Goal: Task Accomplishment & Management: Use online tool/utility

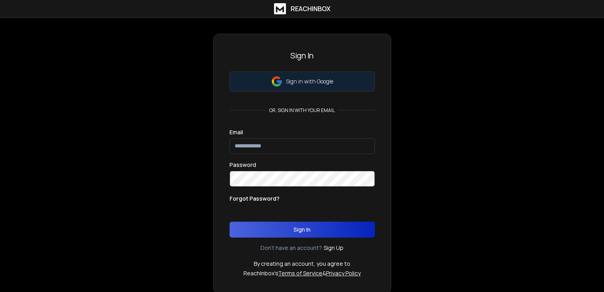
click at [307, 79] on p "Sign in with Google" at bounding box center [309, 81] width 47 height 8
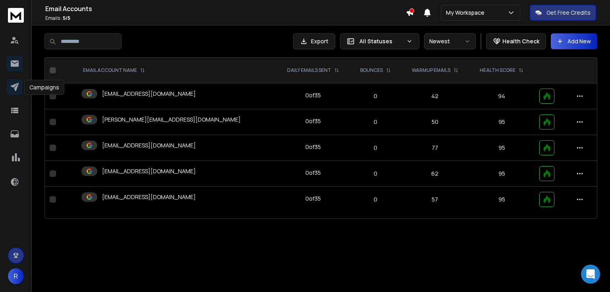
click at [17, 87] on icon at bounding box center [14, 87] width 8 height 8
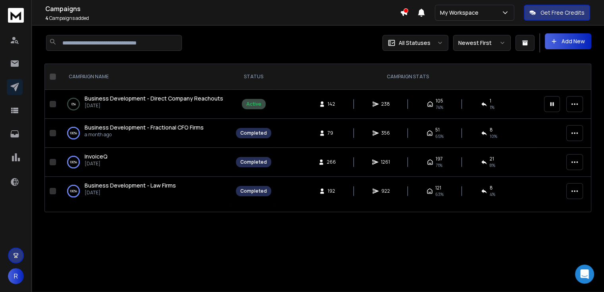
click at [184, 96] on span "Business Development - Direct Company Reachouts" at bounding box center [154, 98] width 139 height 8
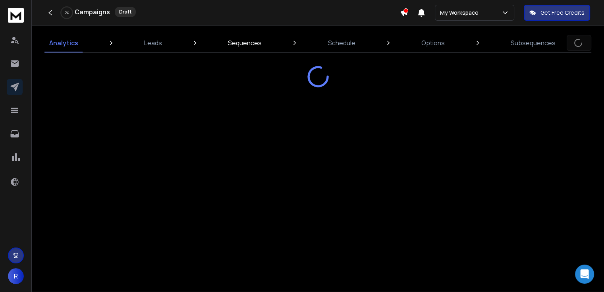
click at [246, 44] on p "Sequences" at bounding box center [245, 43] width 34 height 10
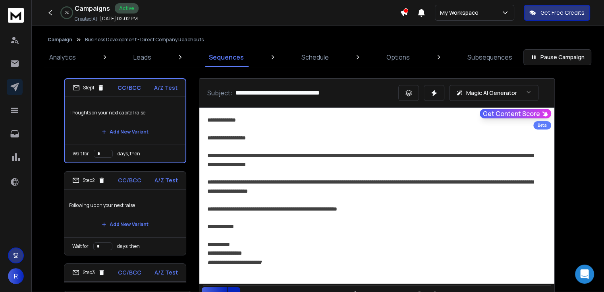
click at [123, 198] on p "Following up on your next raise" at bounding box center [125, 205] width 112 height 22
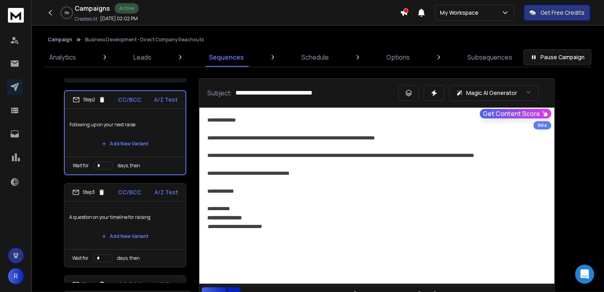
scroll to position [119, 0]
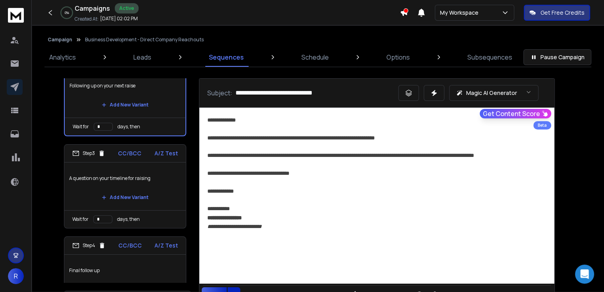
click at [135, 175] on p "A question on your timeline for raising" at bounding box center [125, 178] width 112 height 22
type input "**********"
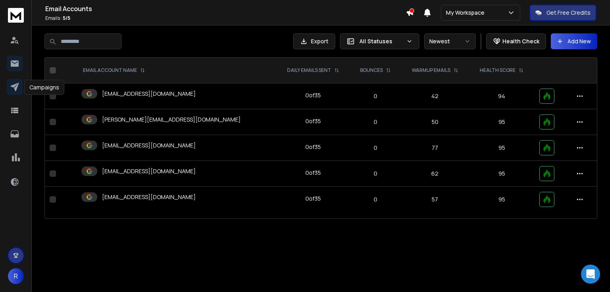
click at [16, 86] on icon at bounding box center [14, 87] width 8 height 8
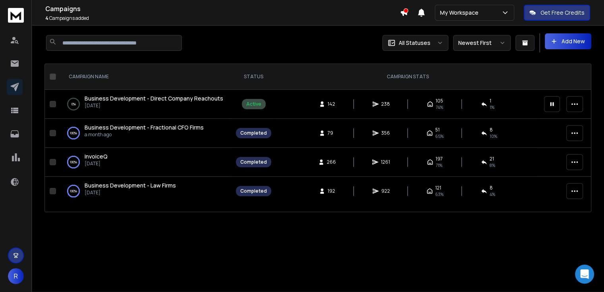
click at [120, 102] on span "Business Development - Direct Company Reachouts" at bounding box center [154, 98] width 139 height 8
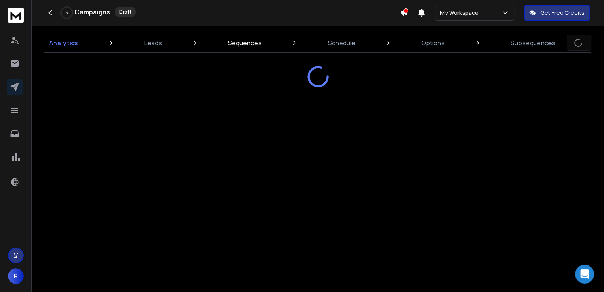
click at [248, 41] on p "Sequences" at bounding box center [245, 43] width 34 height 10
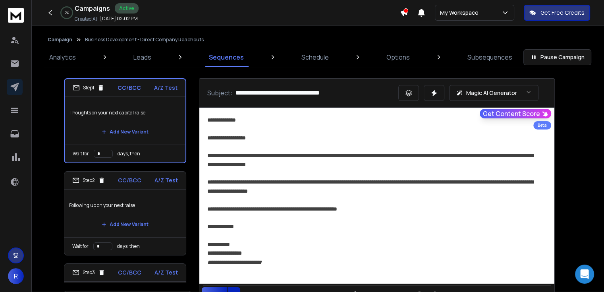
click at [125, 204] on p "Following up on your next raise" at bounding box center [125, 205] width 112 height 22
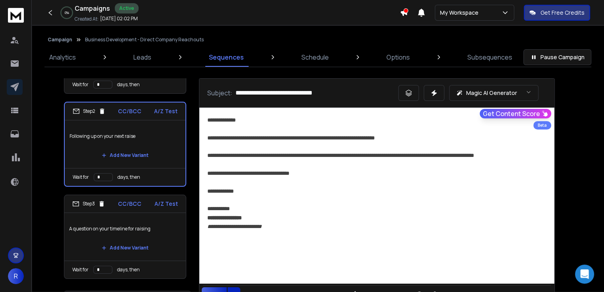
scroll to position [79, 0]
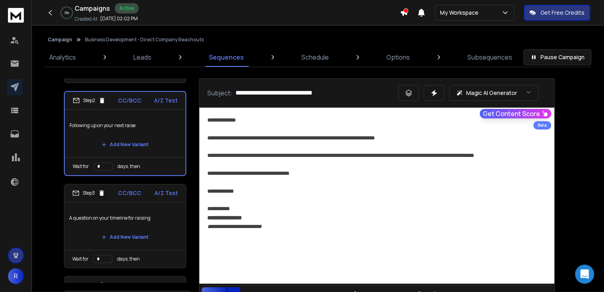
click at [115, 220] on p "A question on your timeline for raising" at bounding box center [125, 218] width 112 height 22
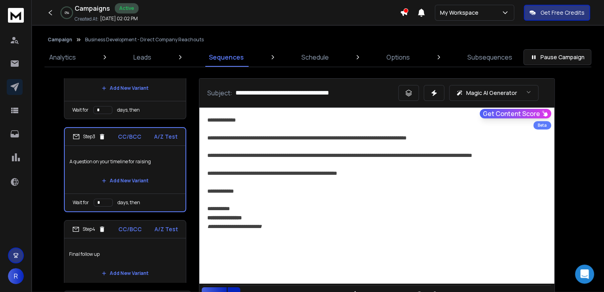
scroll to position [138, 0]
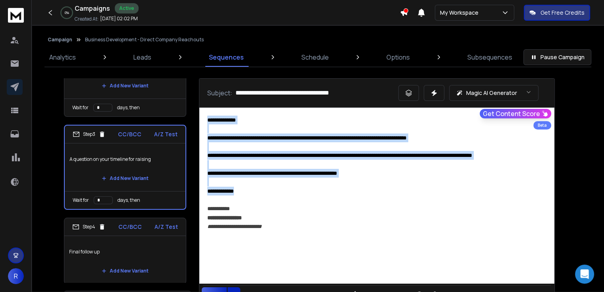
drag, startPoint x: 267, startPoint y: 192, endPoint x: 206, endPoint y: 109, distance: 102.3
click at [206, 109] on div "**********" at bounding box center [376, 195] width 355 height 175
copy div "**********"
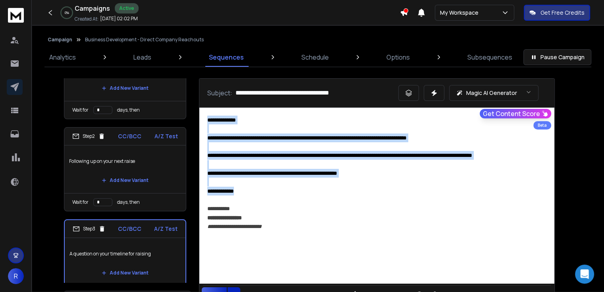
scroll to position [0, 0]
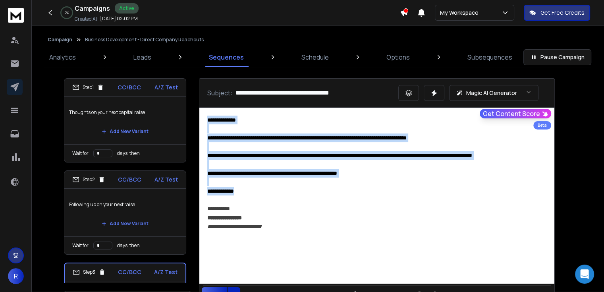
click at [150, 117] on p "Thoughts on your next capital raise" at bounding box center [125, 112] width 112 height 22
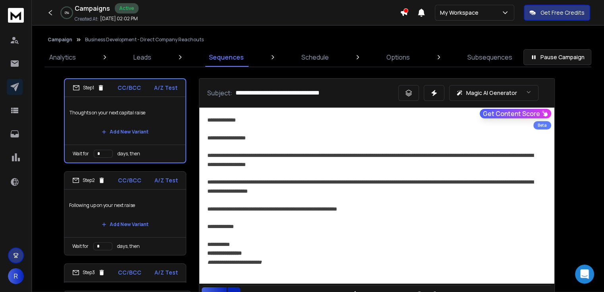
click at [148, 206] on p "Following up on your next raise" at bounding box center [125, 205] width 112 height 22
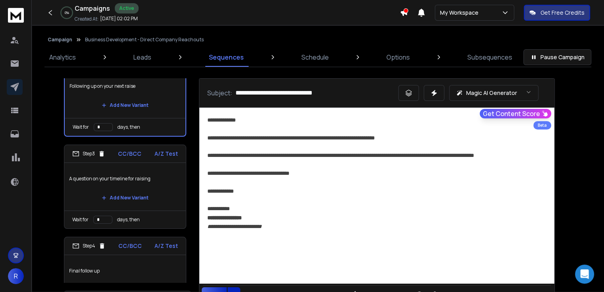
scroll to position [119, 0]
click at [152, 179] on p "A question on your timeline for raising" at bounding box center [125, 178] width 112 height 22
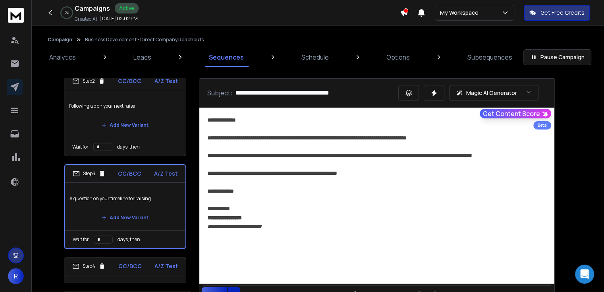
scroll to position [98, 0]
click at [132, 106] on p "Following up on your next raise" at bounding box center [125, 106] width 112 height 22
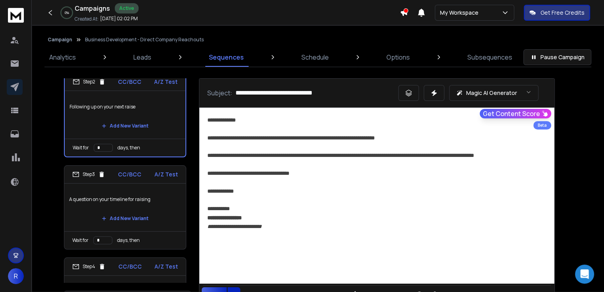
click at [125, 196] on p "A question on your timeline for raising" at bounding box center [125, 199] width 112 height 22
type input "**********"
